Goal: Navigation & Orientation: Find specific page/section

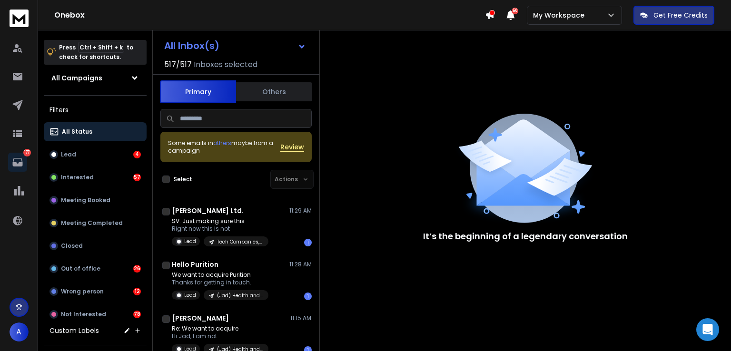
scroll to position [317, 0]
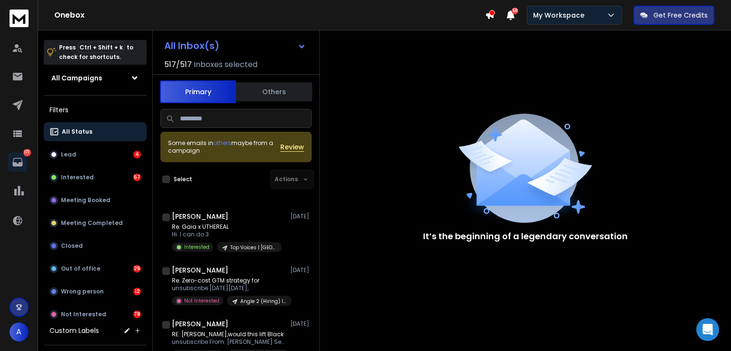
click at [592, 15] on div "My Workspace" at bounding box center [574, 15] width 83 height 10
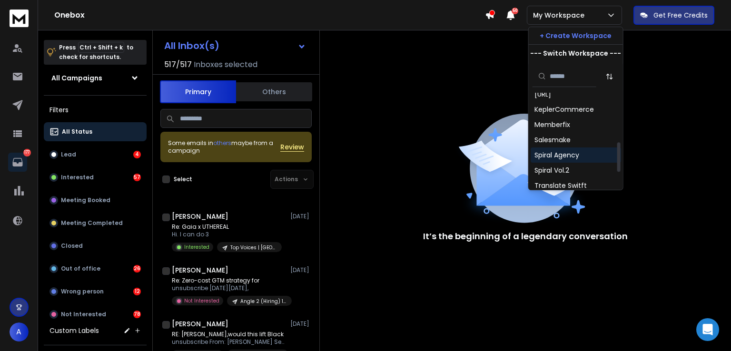
scroll to position [209, 0]
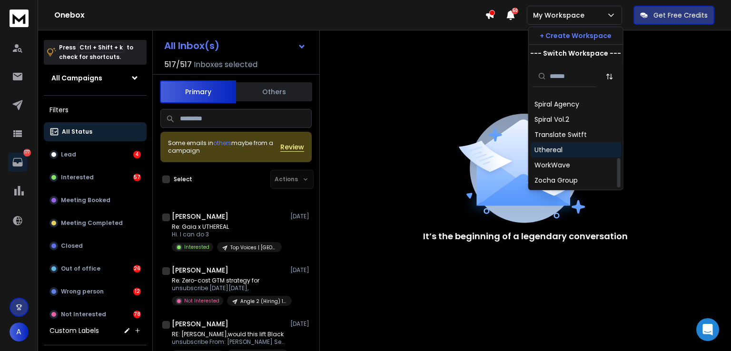
click at [571, 155] on div "Uthereal" at bounding box center [575, 149] width 90 height 15
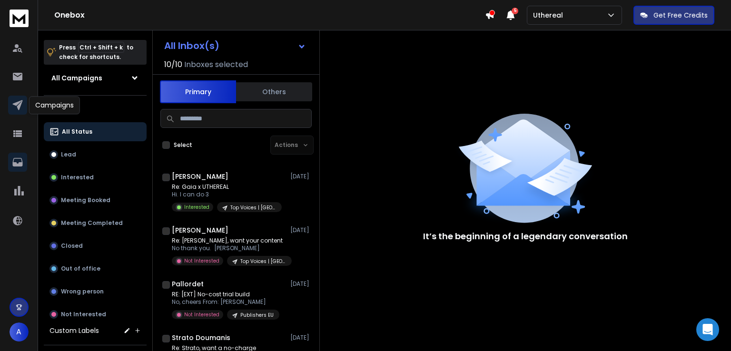
click at [18, 105] on icon at bounding box center [17, 105] width 10 height 10
